Goal: Check status

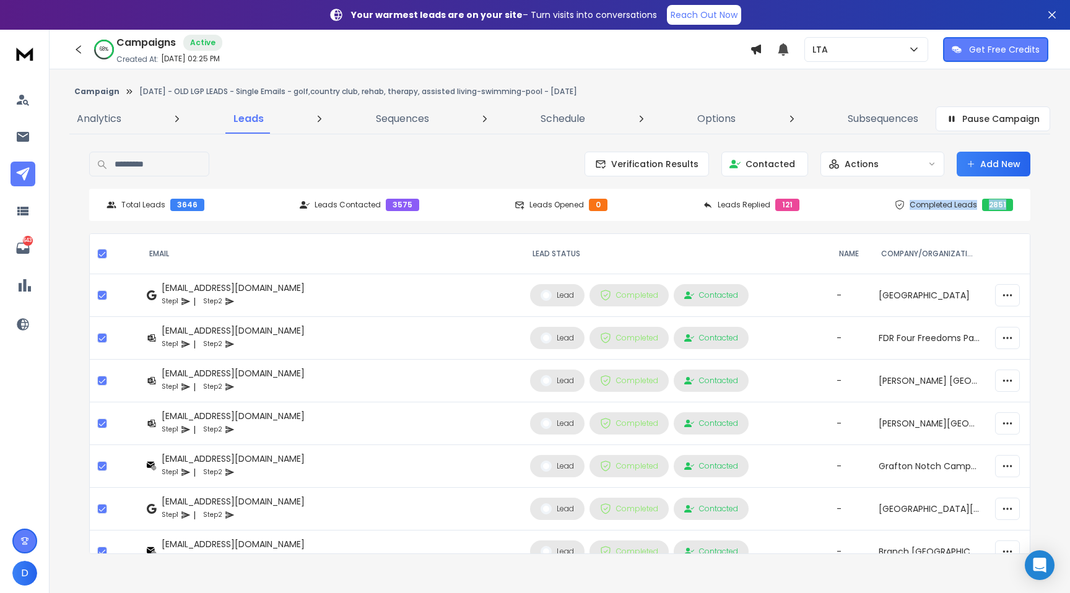
drag, startPoint x: 1020, startPoint y: 208, endPoint x: 809, endPoint y: 206, distance: 211.2
click at [809, 206] on div "Total Leads 3646 Leads Contacted 3575 Leads Opened 0 Leads Replied 121 Complete…" at bounding box center [560, 205] width 942 height 32
drag, startPoint x: 805, startPoint y: 206, endPoint x: 662, endPoint y: 204, distance: 143.7
click at [662, 204] on div "Total Leads 3646 Leads Contacted 3575 Leads Opened 0 Leads Replied 121 Complete…" at bounding box center [560, 205] width 942 height 32
drag, startPoint x: 617, startPoint y: 198, endPoint x: 497, endPoint y: 198, distance: 119.6
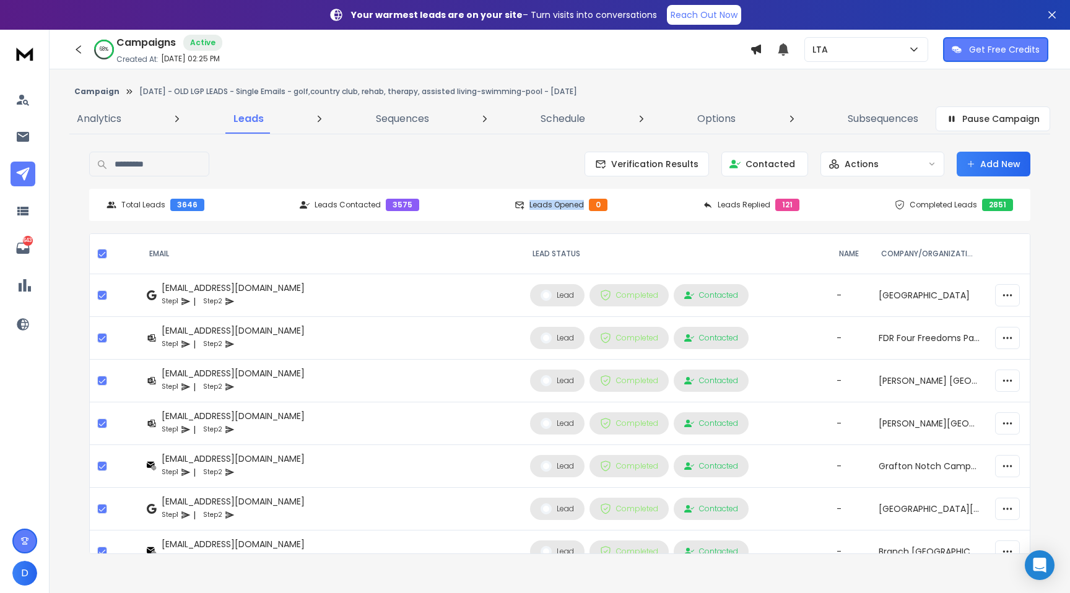
click at [497, 198] on div "Total Leads 3646 Leads Contacted 3575 Leads Opened 0 Leads Replied 121 Complete…" at bounding box center [560, 205] width 942 height 32
drag, startPoint x: 413, startPoint y: 204, endPoint x: 312, endPoint y: 206, distance: 101.0
click at [312, 206] on div "Leads Contacted 3575" at bounding box center [360, 205] width 120 height 12
drag, startPoint x: 227, startPoint y: 205, endPoint x: 106, endPoint y: 205, distance: 121.4
click at [106, 205] on div "Total Leads 3646 Leads Contacted 3575 Leads Opened 0 Leads Replied 121 Complete…" at bounding box center [560, 205] width 942 height 32
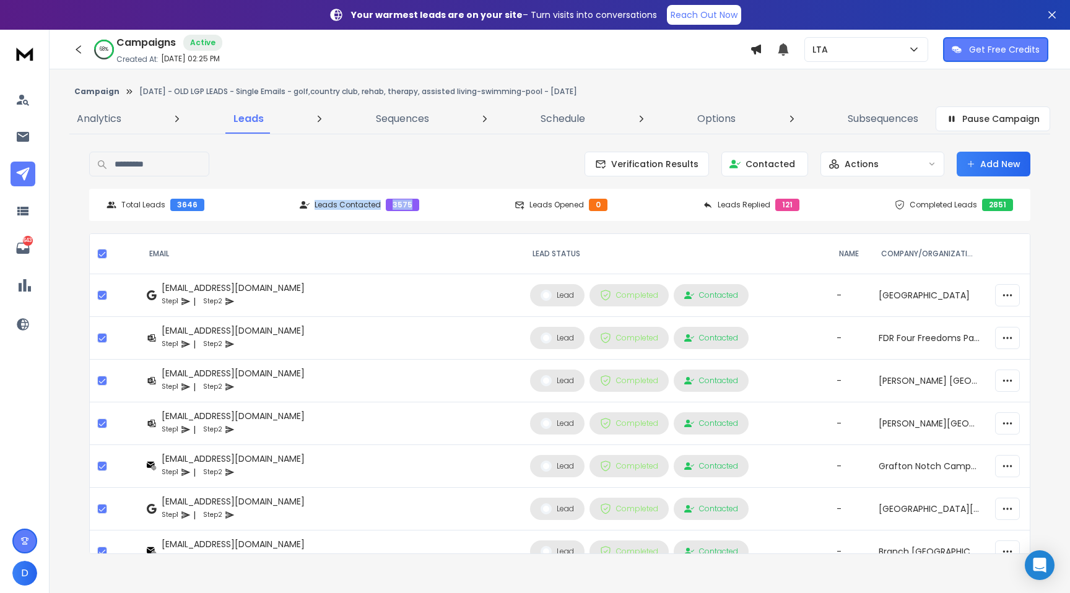
drag, startPoint x: 447, startPoint y: 209, endPoint x: 308, endPoint y: 209, distance: 138.1
click at [308, 209] on div "Total Leads 3646 Leads Contacted 3575 Leads Opened 0 Leads Replied 121 Complete…" at bounding box center [560, 205] width 942 height 32
drag, startPoint x: 627, startPoint y: 209, endPoint x: 517, endPoint y: 209, distance: 109.6
click at [517, 209] on div "Total Leads 3646 Leads Contacted 3575 Leads Opened 0 Leads Replied 121 Complete…" at bounding box center [560, 205] width 942 height 32
drag, startPoint x: 810, startPoint y: 208, endPoint x: 671, endPoint y: 205, distance: 138.8
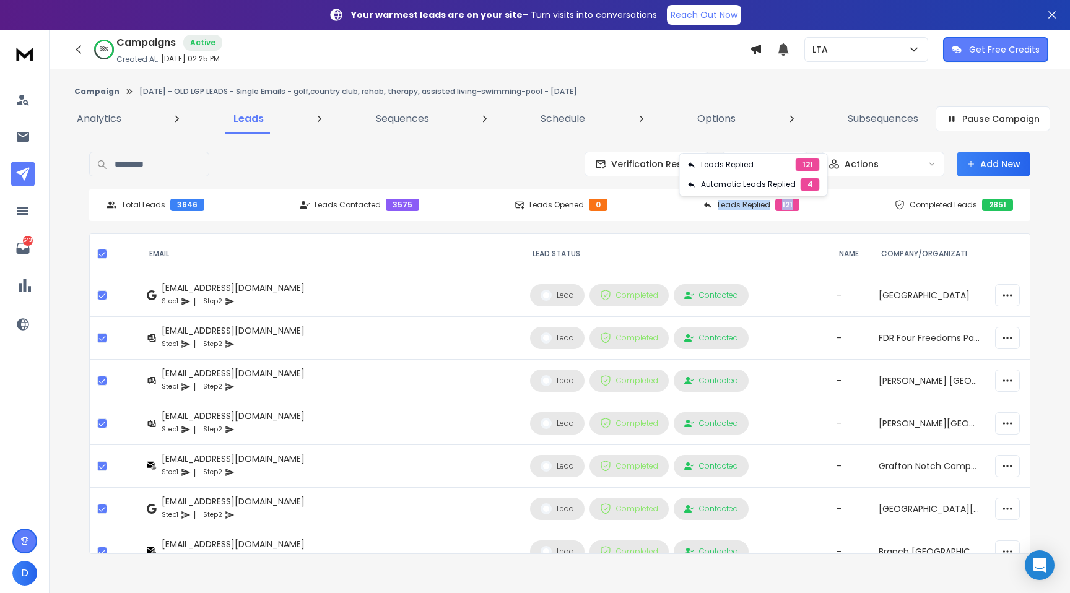
click at [671, 205] on div "Total Leads 3646 Leads Contacted 3575 Leads Opened 0 Leads Replied 121 Complete…" at bounding box center [560, 205] width 942 height 32
drag, startPoint x: 1018, startPoint y: 203, endPoint x: 850, endPoint y: 201, distance: 168.5
click at [850, 201] on div "Total Leads 3646 Leads Contacted 3575 Leads Opened 0 Leads Replied 121 Complete…" at bounding box center [560, 205] width 942 height 32
drag, startPoint x: 810, startPoint y: 209, endPoint x: 714, endPoint y: 209, distance: 96.6
click at [714, 209] on div "Total Leads 3646 Leads Contacted 3575 Leads Opened 0 Leads Replied 121 Complete…" at bounding box center [560, 205] width 942 height 32
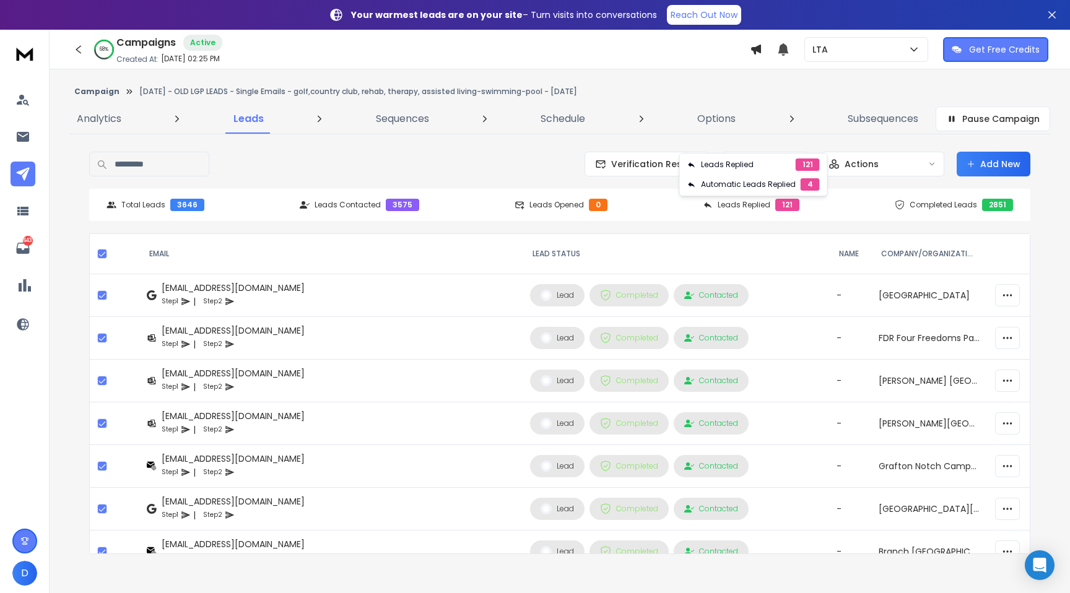
click at [644, 208] on div "Total Leads 3646 Leads Contacted 3575 Leads Opened 0 Leads Replied 121 Complete…" at bounding box center [560, 205] width 942 height 32
drag, startPoint x: 598, startPoint y: 204, endPoint x: 495, endPoint y: 203, distance: 102.8
click at [495, 204] on div "Total Leads 3646 Leads Contacted 3575 Leads Opened 0 Leads Replied 121 Complete…" at bounding box center [560, 205] width 942 height 32
drag, startPoint x: 418, startPoint y: 203, endPoint x: 323, endPoint y: 203, distance: 94.8
click at [323, 203] on div "Total Leads 3646 Leads Contacted 3575 Leads Opened 0 Leads Replied 121 Complete…" at bounding box center [560, 205] width 942 height 32
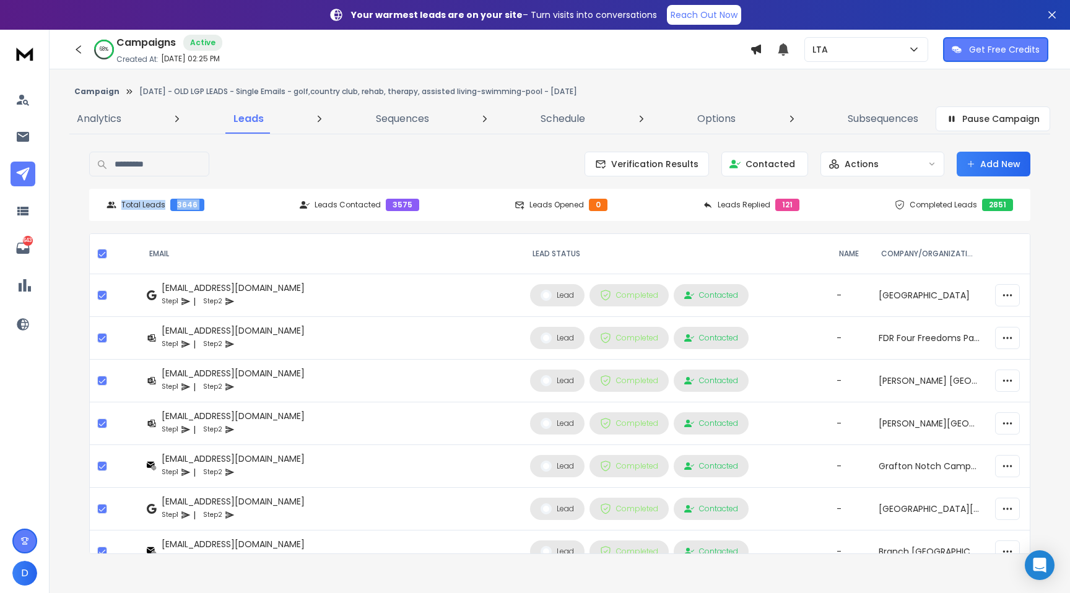
drag, startPoint x: 286, startPoint y: 206, endPoint x: 94, endPoint y: 211, distance: 192.7
click at [94, 211] on div "Total Leads 3646 Leads Contacted 3575 Leads Opened 0 Leads Replied 121 Complete…" at bounding box center [560, 205] width 942 height 32
